Goal: Task Accomplishment & Management: Manage account settings

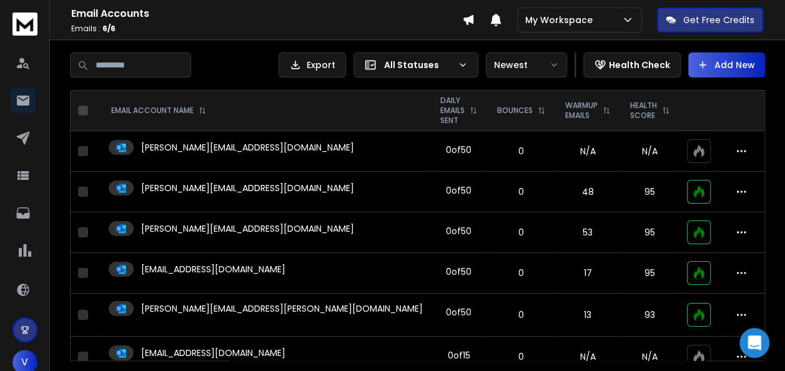
scroll to position [24, 0]
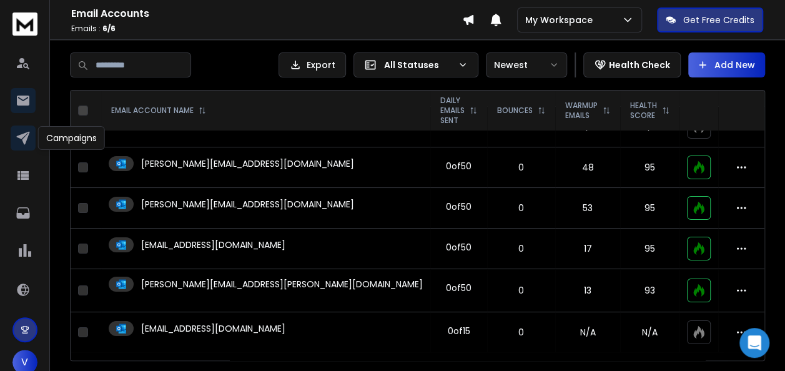
click at [16, 135] on icon at bounding box center [23, 138] width 15 height 15
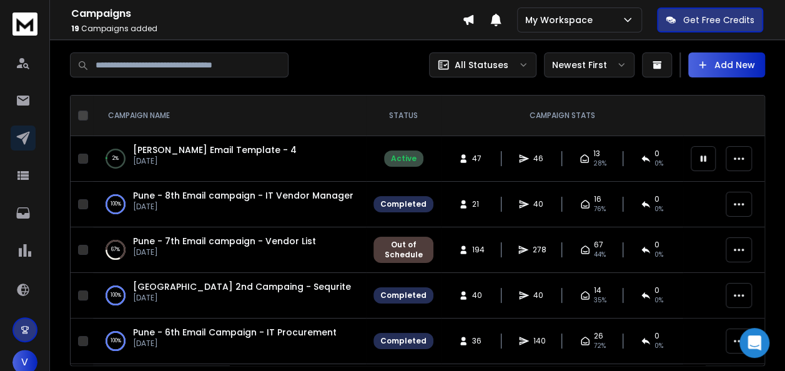
click at [231, 241] on span "Pune - 7th Email campaign - Vendor List" at bounding box center [224, 241] width 183 height 12
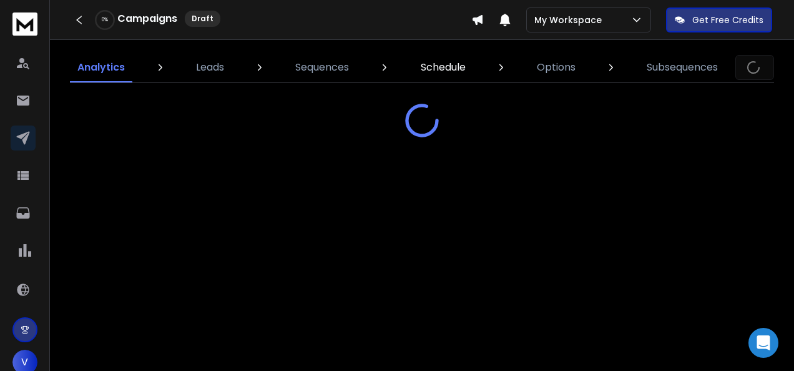
click at [427, 68] on p "Schedule" at bounding box center [443, 67] width 45 height 15
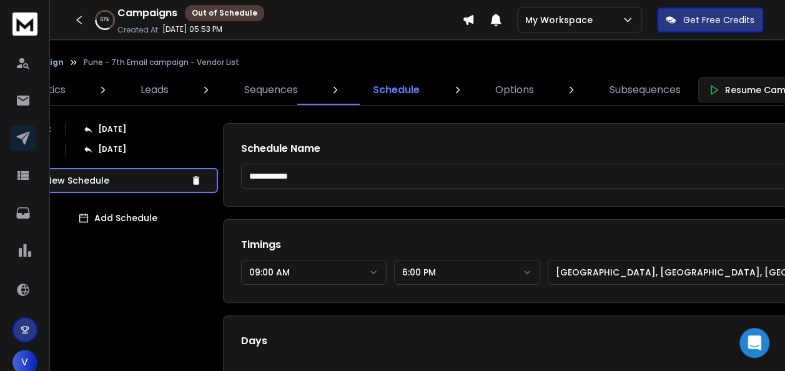
click at [126, 129] on p "[DATE]" at bounding box center [112, 129] width 28 height 10
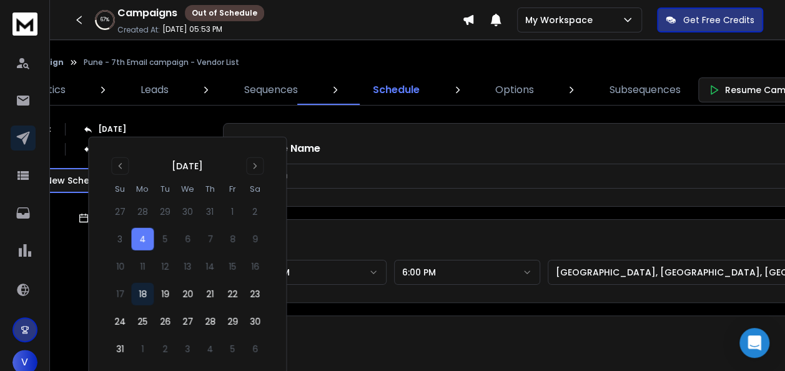
click at [275, 105] on div "**********" at bounding box center [417, 254] width 809 height 404
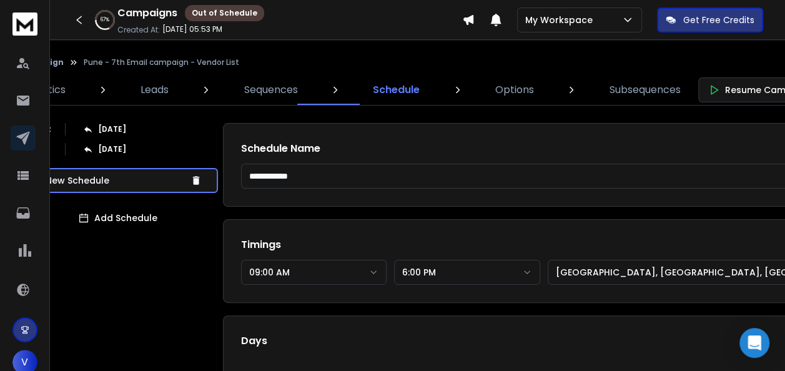
click at [126, 149] on p "[DATE]" at bounding box center [112, 149] width 28 height 10
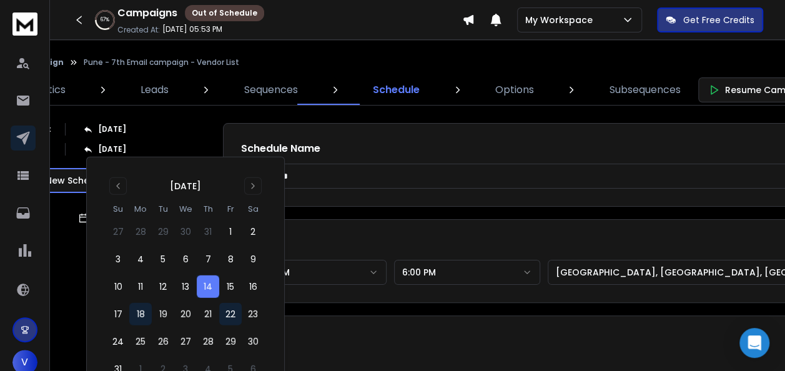
click at [230, 309] on button "22" at bounding box center [230, 314] width 22 height 22
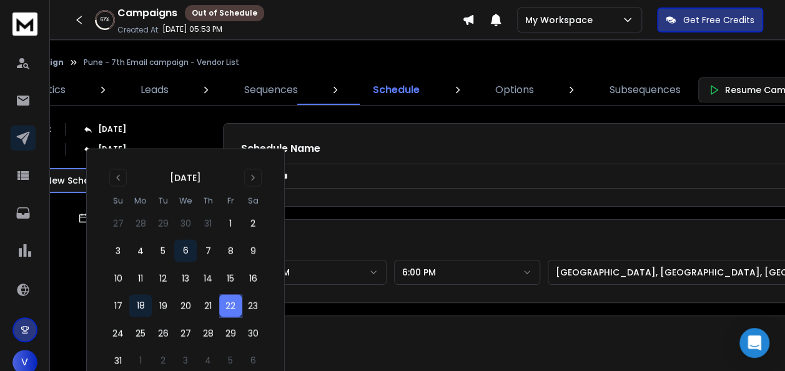
scroll to position [96, 0]
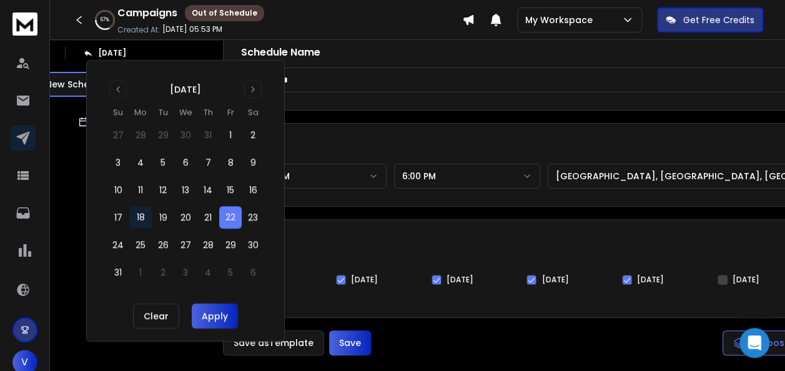
click at [203, 321] on button "Apply" at bounding box center [215, 315] width 46 height 25
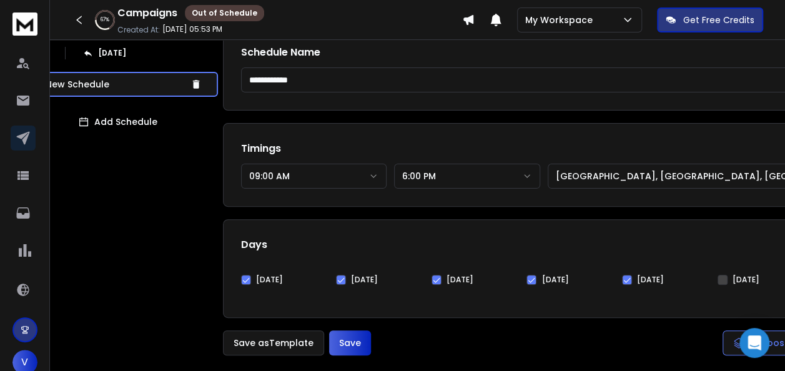
scroll to position [0, 0]
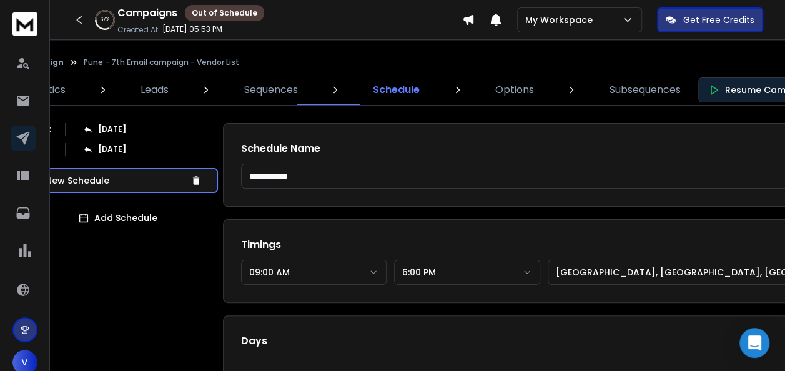
click at [698, 87] on button "Resume Campaign" at bounding box center [760, 89] width 124 height 25
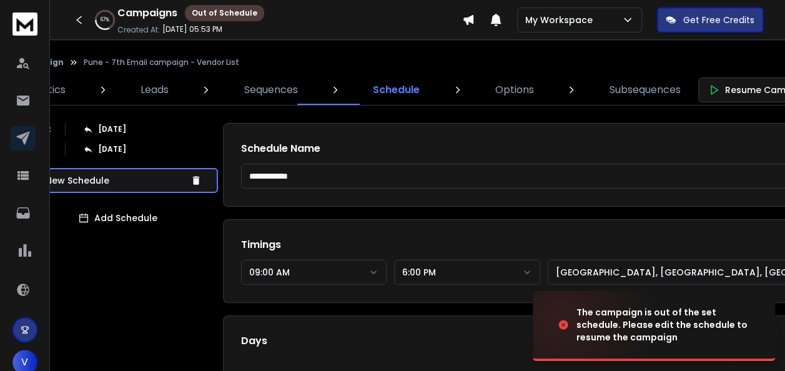
scroll to position [96, 0]
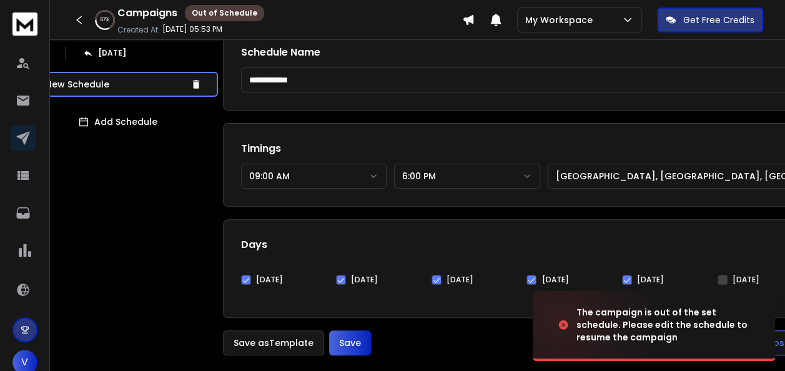
click at [371, 340] on button "Save" at bounding box center [350, 342] width 42 height 25
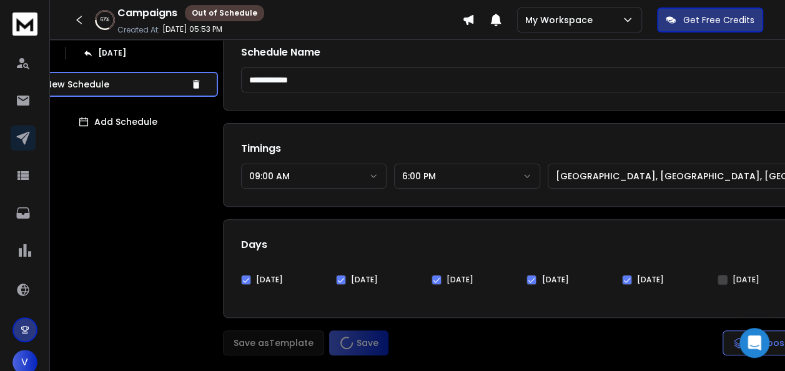
scroll to position [0, 0]
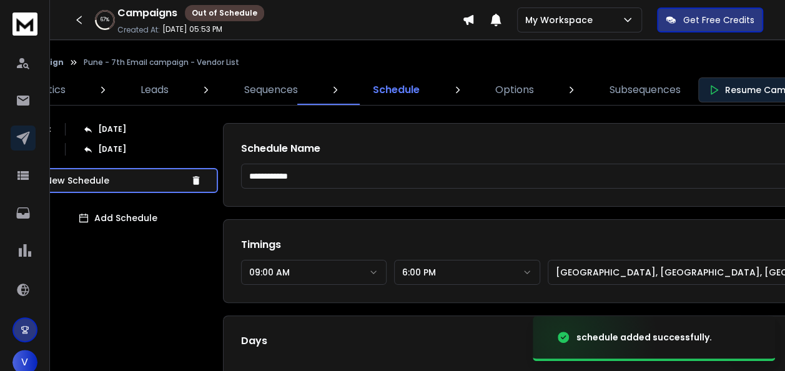
click at [714, 94] on button "Resume Campaign" at bounding box center [760, 89] width 124 height 25
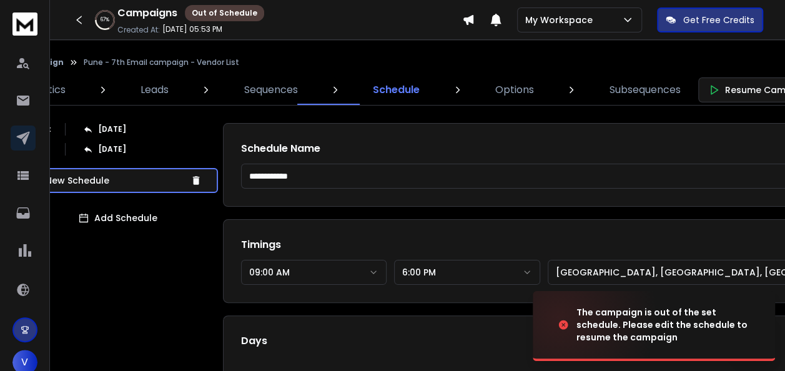
scroll to position [96, 0]
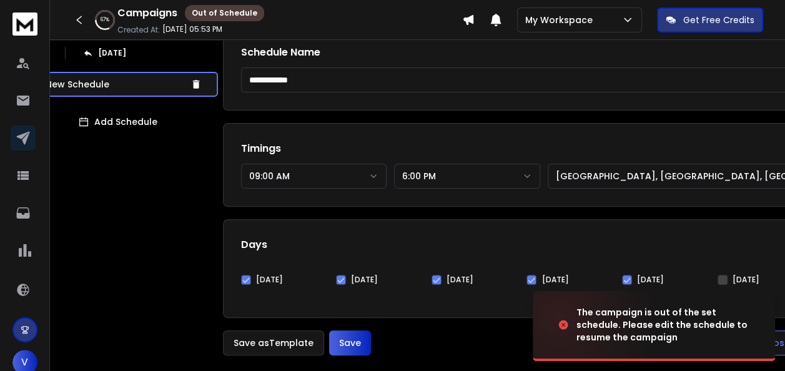
click at [371, 352] on button "Save" at bounding box center [350, 342] width 42 height 25
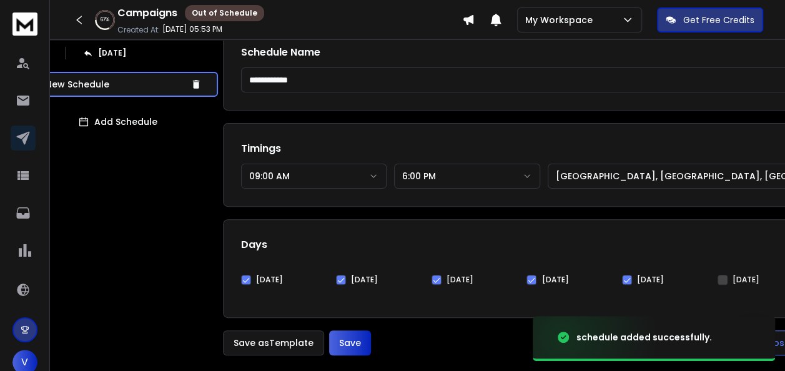
scroll to position [0, 0]
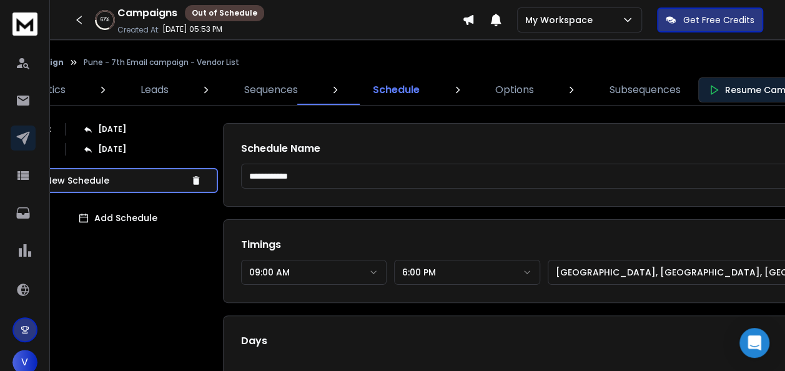
click at [698, 94] on button "Resume Campaign" at bounding box center [760, 89] width 124 height 25
click at [25, 135] on icon at bounding box center [22, 137] width 13 height 13
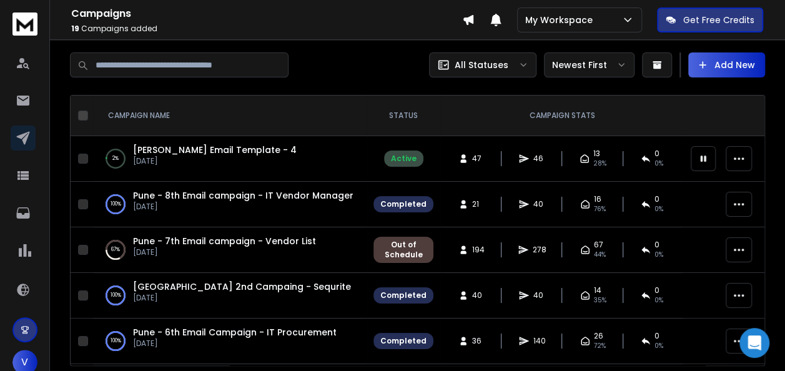
click at [258, 242] on span "Pune - 7th Email campaign - Vendor List" at bounding box center [224, 241] width 183 height 12
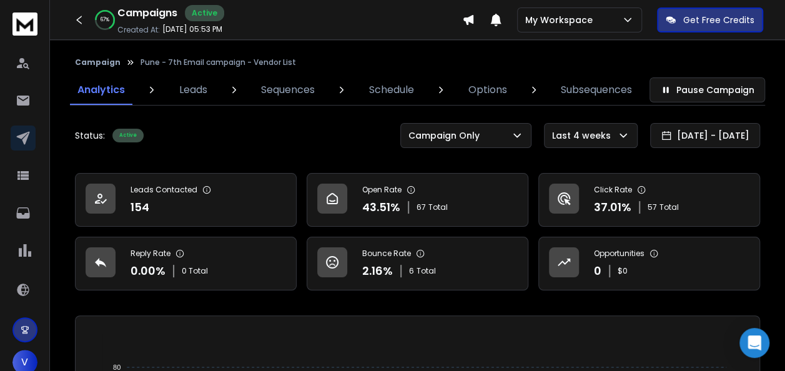
click at [421, 20] on div "67 % Campaigns Active Created At: [DATE] 05:53 PM My Workspace Get Free Credits" at bounding box center [392, 20] width 785 height 40
click at [26, 140] on icon at bounding box center [22, 137] width 13 height 13
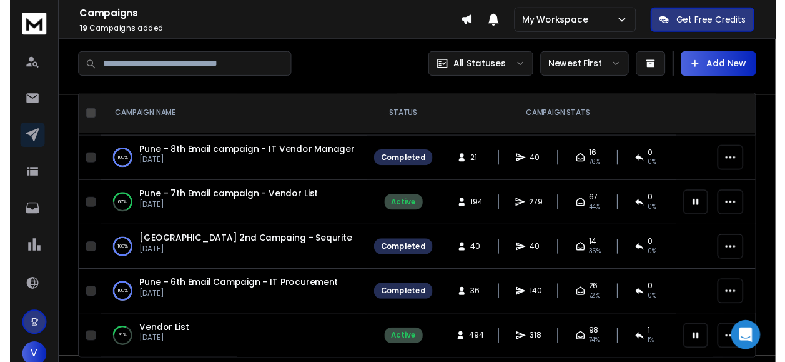
scroll to position [46, 0]
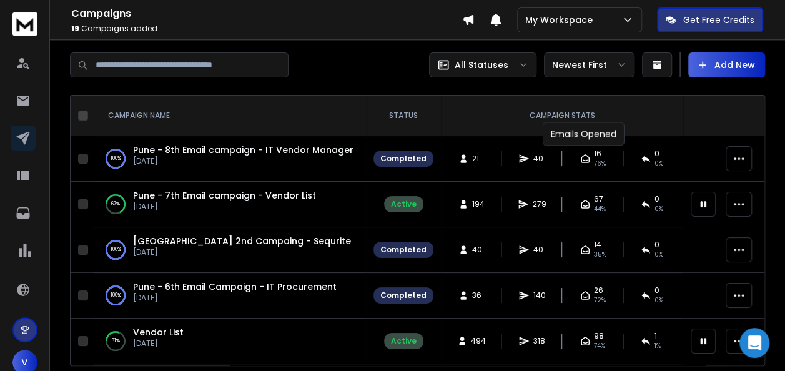
click at [579, 155] on icon at bounding box center [584, 158] width 11 height 11
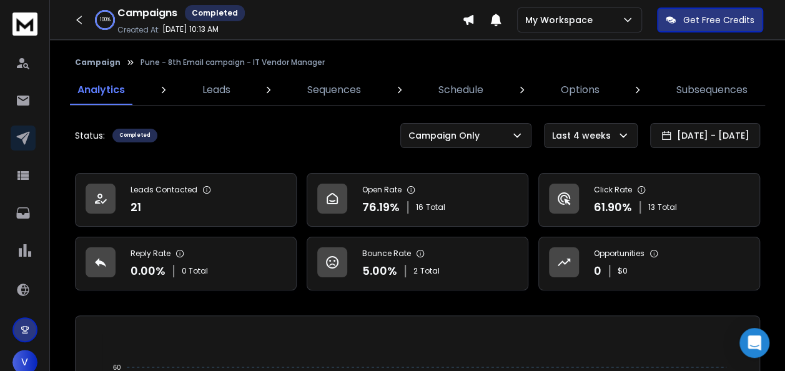
click at [357, 201] on link "Open Rate 76.19 % 16 Total" at bounding box center [418, 200] width 222 height 54
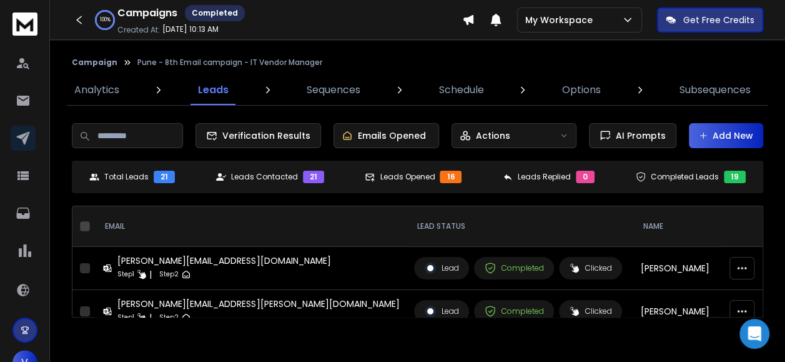
scroll to position [9, 0]
click at [22, 105] on icon at bounding box center [23, 101] width 12 height 10
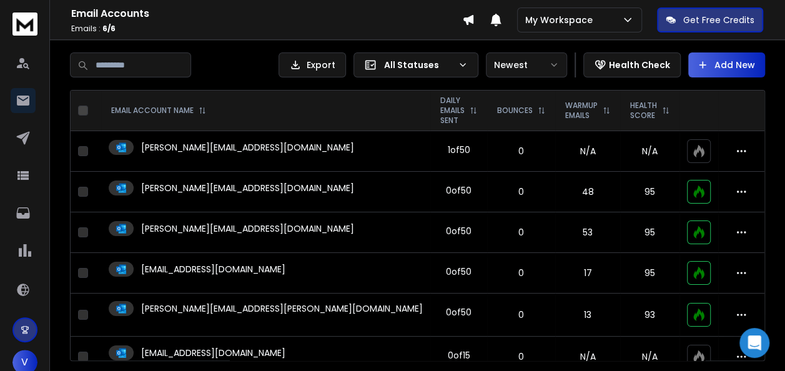
scroll to position [24, 0]
